Goal: Check status: Check status

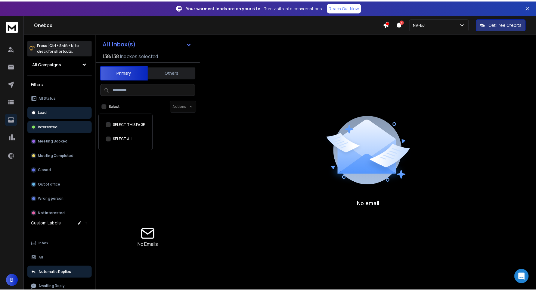
scroll to position [38, 0]
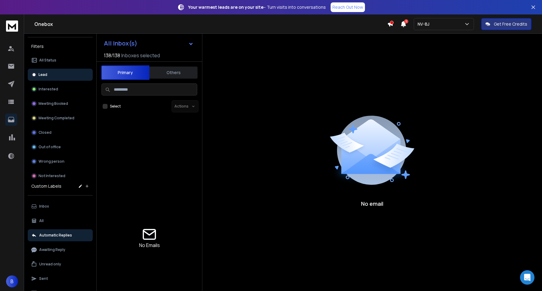
click at [68, 75] on button "Lead" at bounding box center [60, 75] width 65 height 12
click at [48, 222] on button "All" at bounding box center [60, 221] width 65 height 12
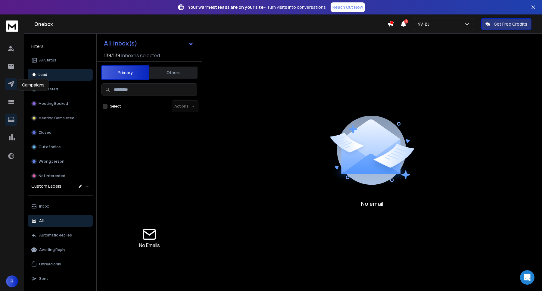
click at [14, 87] on icon at bounding box center [11, 83] width 7 height 7
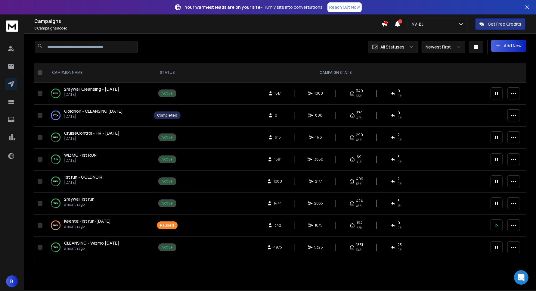
click at [83, 204] on p "a month ago" at bounding box center [79, 204] width 30 height 5
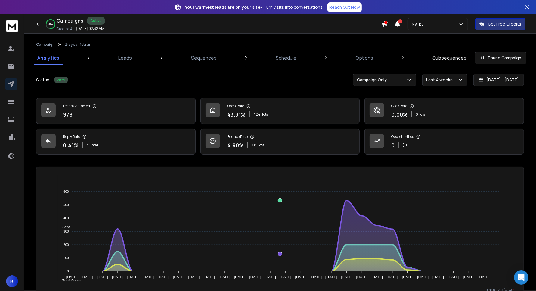
click at [436, 57] on p "Subsequences" at bounding box center [450, 57] width 34 height 7
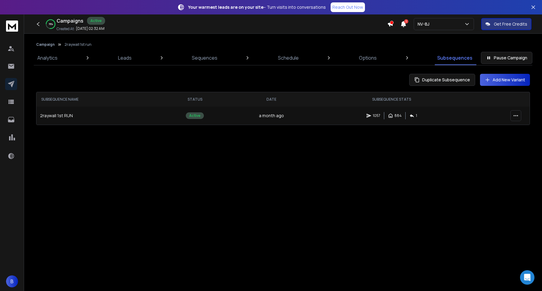
click at [177, 120] on td "Active" at bounding box center [194, 116] width 67 height 18
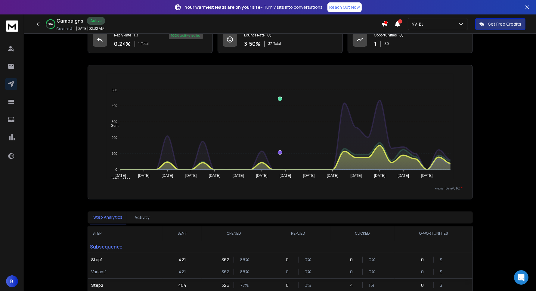
scroll to position [176, 0]
